Goal: Task Accomplishment & Management: Manage account settings

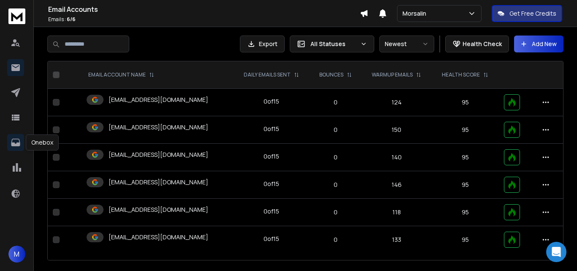
click at [20, 143] on icon at bounding box center [16, 142] width 10 height 10
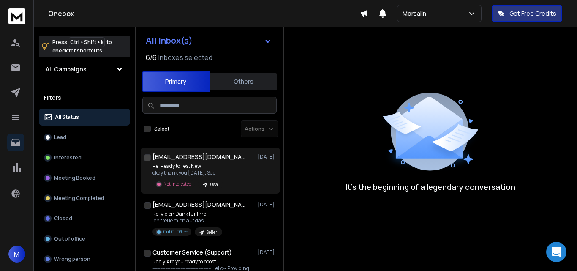
click at [220, 165] on p "Re: Ready to Test New" at bounding box center [187, 166] width 71 height 7
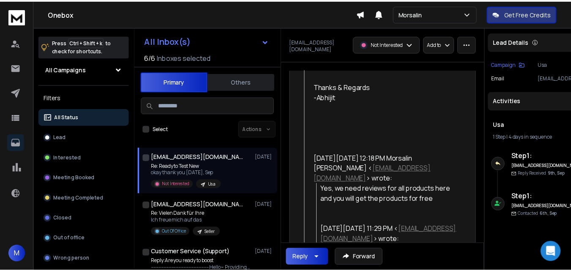
scroll to position [211, 0]
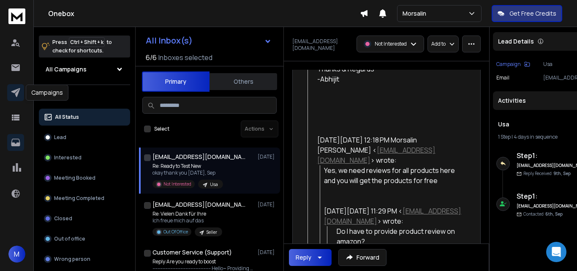
click at [16, 87] on link at bounding box center [15, 92] width 17 height 17
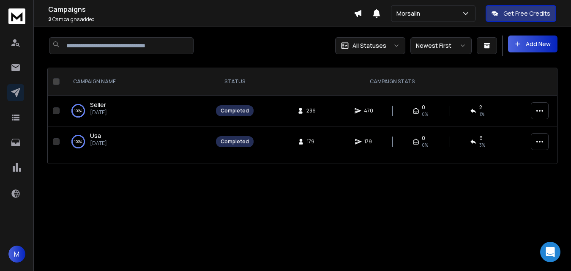
click at [536, 142] on icon "button" at bounding box center [539, 141] width 8 height 8
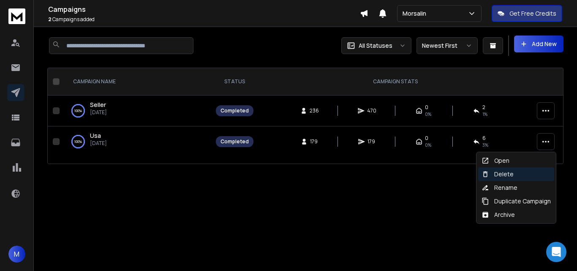
click at [507, 175] on div "Delete" at bounding box center [497, 174] width 32 height 8
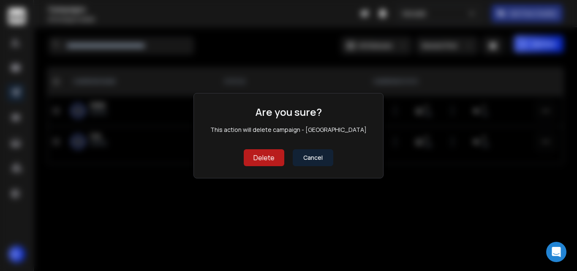
click at [266, 152] on button "Delete" at bounding box center [264, 157] width 41 height 17
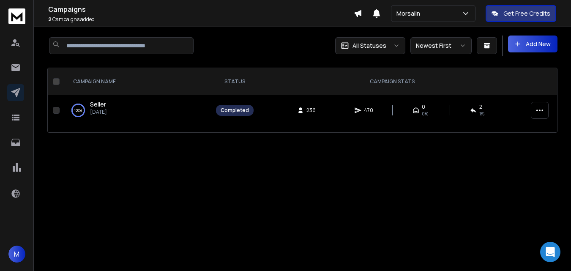
click at [537, 112] on icon "button" at bounding box center [539, 110] width 8 height 8
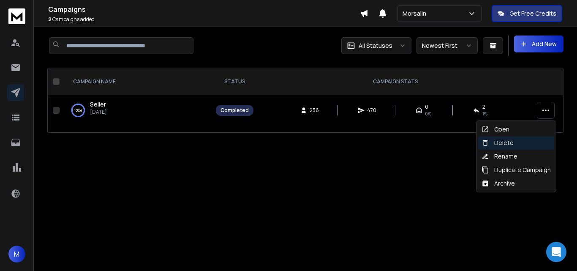
click at [507, 144] on div "Delete" at bounding box center [497, 143] width 32 height 8
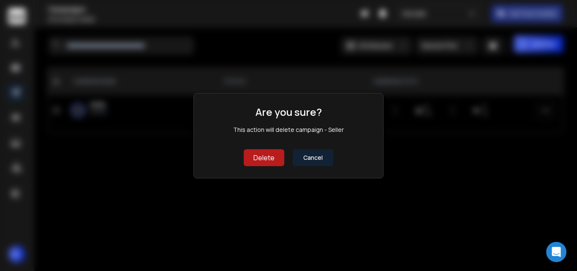
click at [279, 160] on button "Delete" at bounding box center [264, 157] width 41 height 17
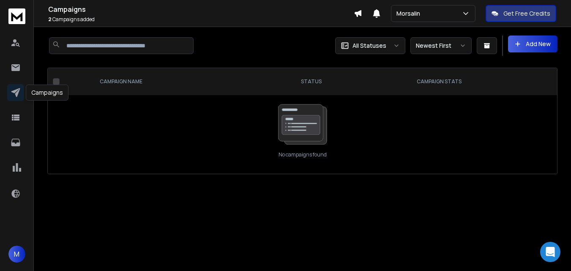
click at [19, 91] on icon at bounding box center [16, 92] width 10 height 10
